Goal: Navigation & Orientation: Find specific page/section

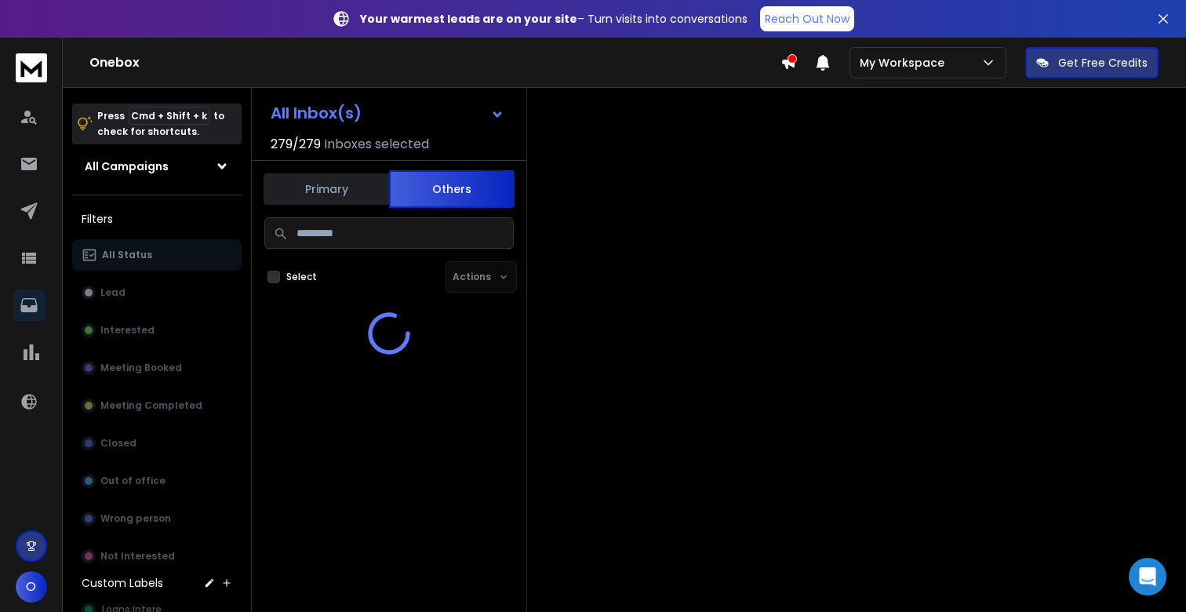
click at [396, 187] on button "Others" at bounding box center [452, 189] width 126 height 38
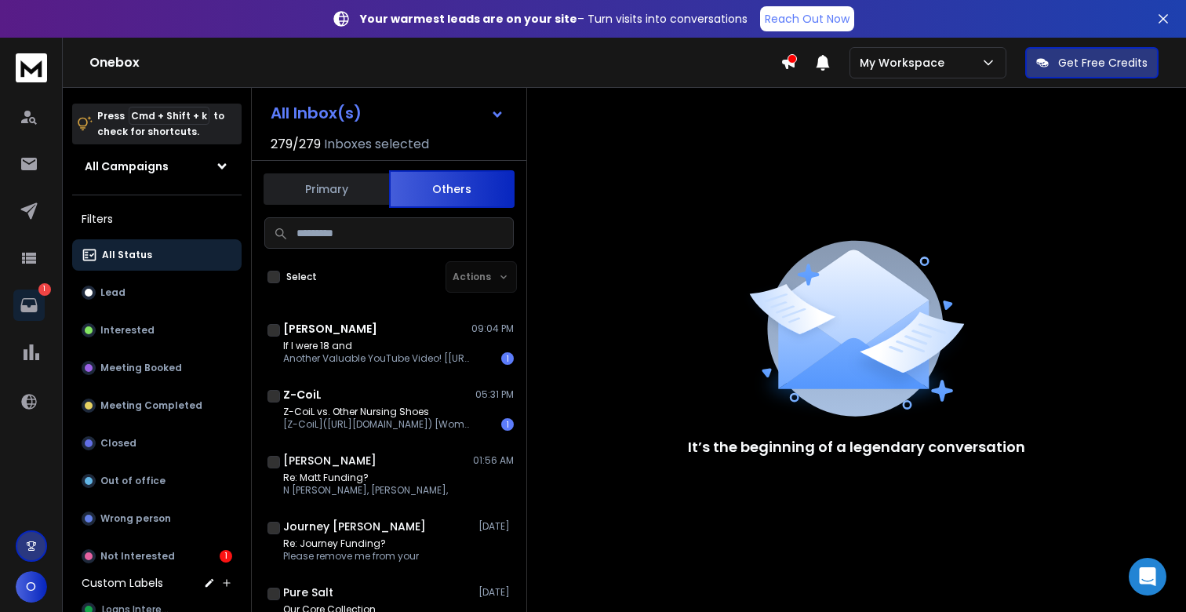
click at [339, 190] on button "Primary" at bounding box center [327, 189] width 126 height 35
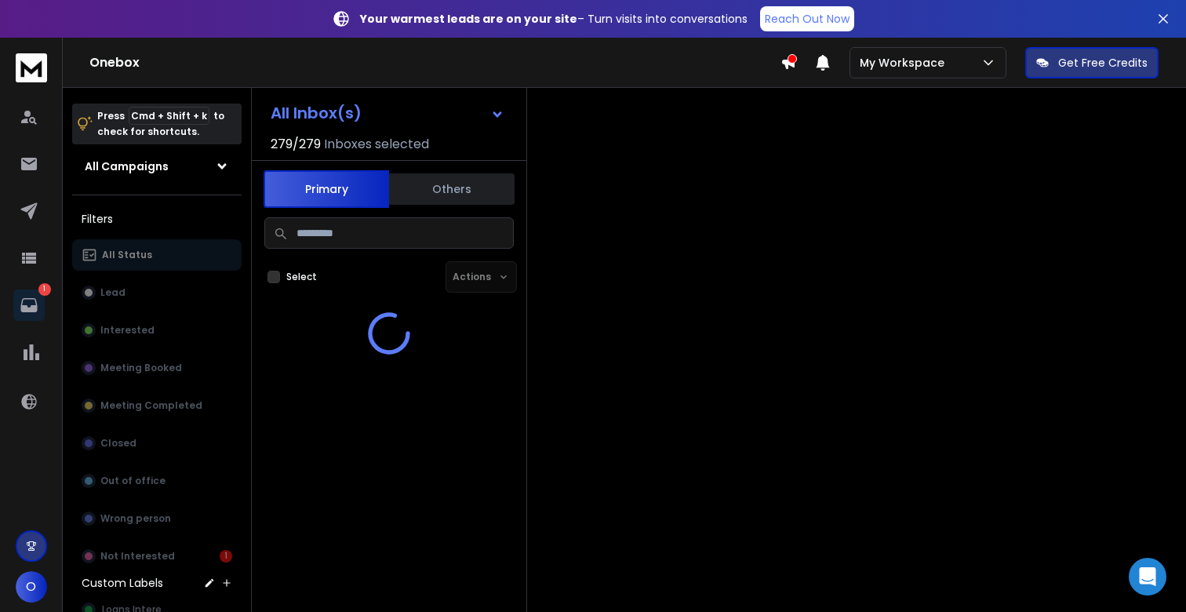
click at [339, 190] on button "Primary" at bounding box center [327, 189] width 126 height 38
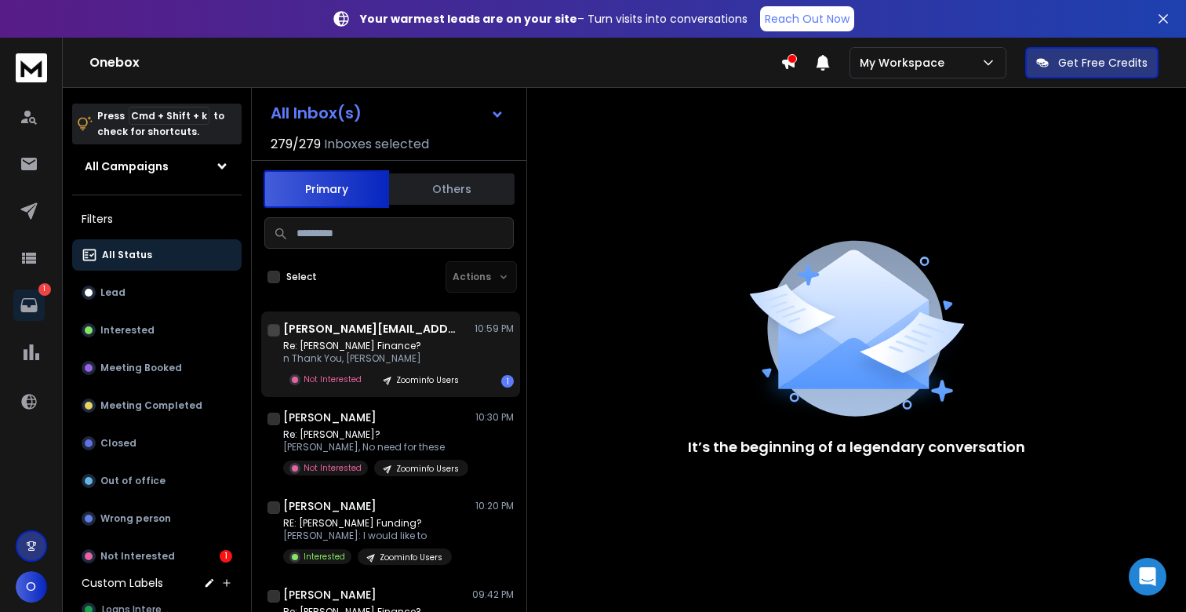
click at [478, 337] on div "[PERSON_NAME][EMAIL_ADDRESS][DOMAIN_NAME] 10:59 PM Re: [PERSON_NAME] Finance? n…" at bounding box center [398, 354] width 231 height 67
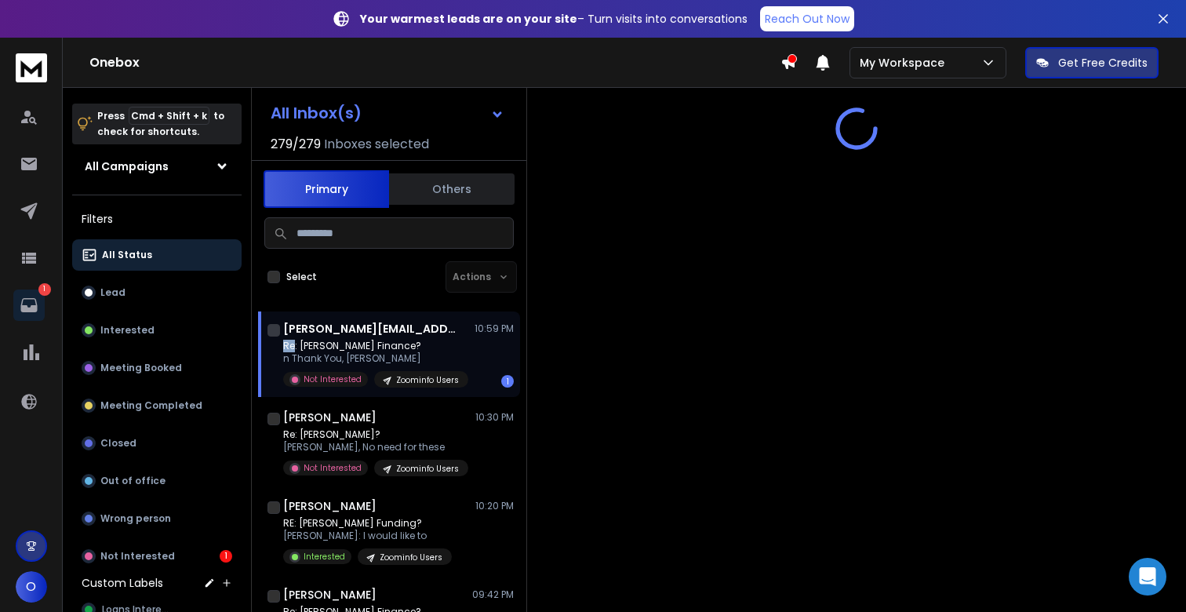
click at [478, 337] on div "[PERSON_NAME][EMAIL_ADDRESS][DOMAIN_NAME] 10:59 PM Re: [PERSON_NAME] Finance? n…" at bounding box center [398, 354] width 231 height 67
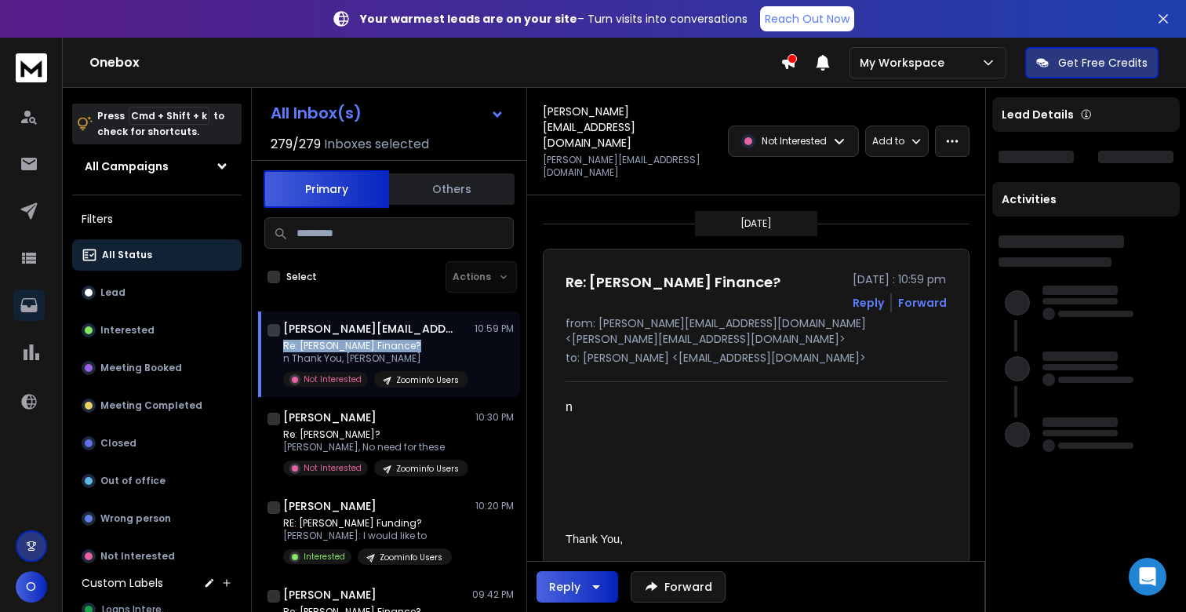
click at [478, 337] on div "[PERSON_NAME][EMAIL_ADDRESS][DOMAIN_NAME] 10:59 PM Re: [PERSON_NAME] Finance? n…" at bounding box center [398, 354] width 231 height 67
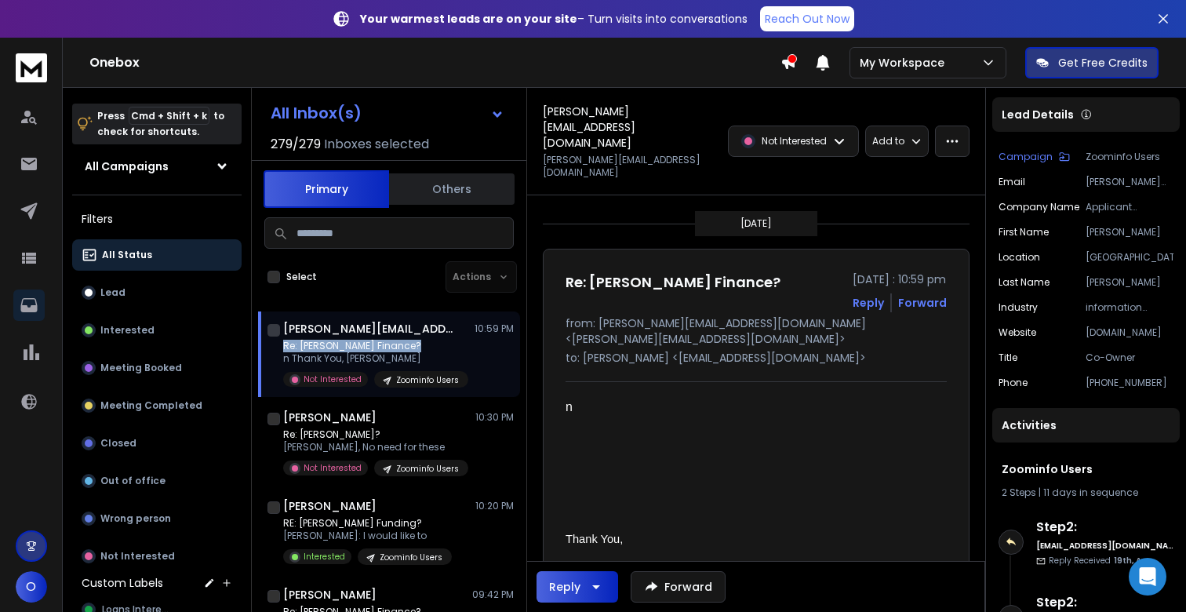
drag, startPoint x: 371, startPoint y: 192, endPoint x: 406, endPoint y: 196, distance: 35.5
click at [378, 195] on button "Primary" at bounding box center [327, 189] width 126 height 38
click at [406, 196] on button "Others" at bounding box center [452, 189] width 126 height 35
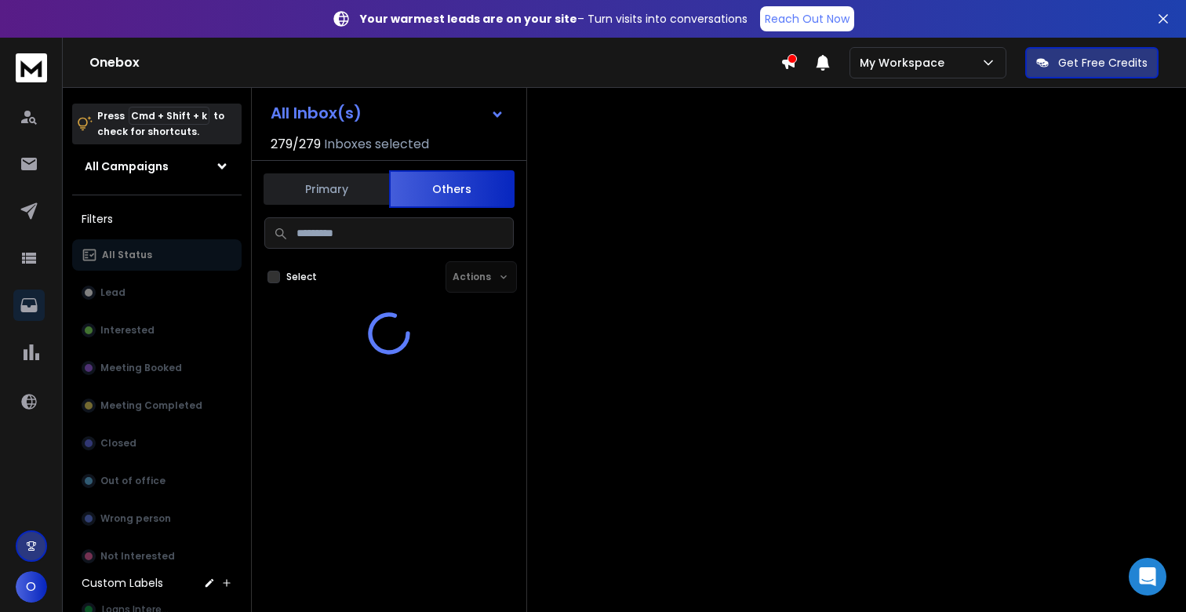
click at [406, 196] on button "Others" at bounding box center [452, 189] width 126 height 38
drag, startPoint x: 406, startPoint y: 196, endPoint x: 387, endPoint y: 198, distance: 19.7
click at [404, 196] on button "Others" at bounding box center [452, 189] width 126 height 38
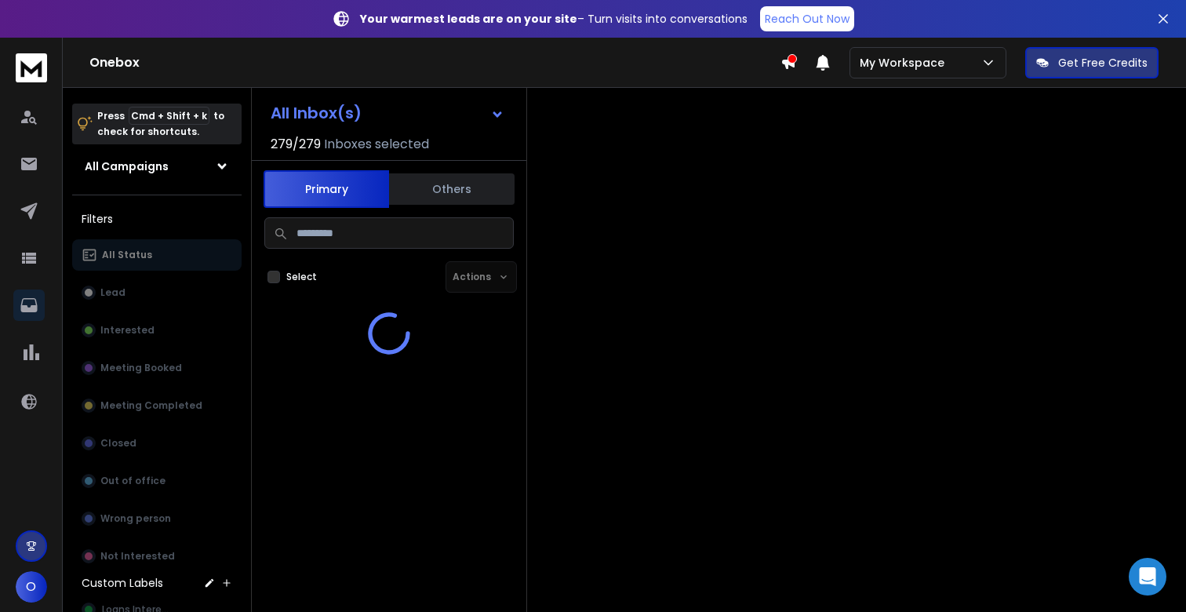
click at [318, 198] on button "Primary" at bounding box center [327, 189] width 126 height 38
